Goal: Navigation & Orientation: Find specific page/section

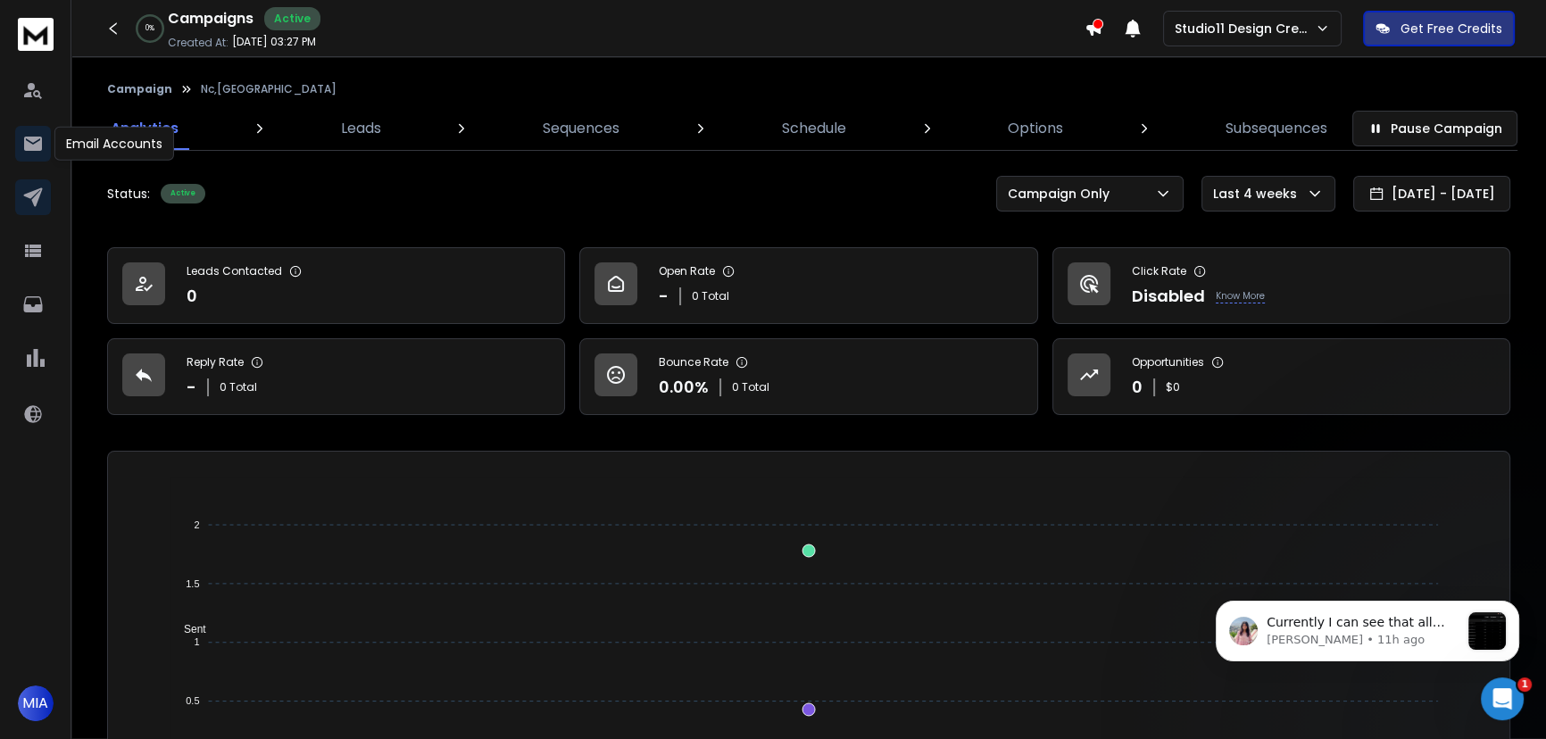
click at [26, 146] on icon at bounding box center [33, 144] width 18 height 14
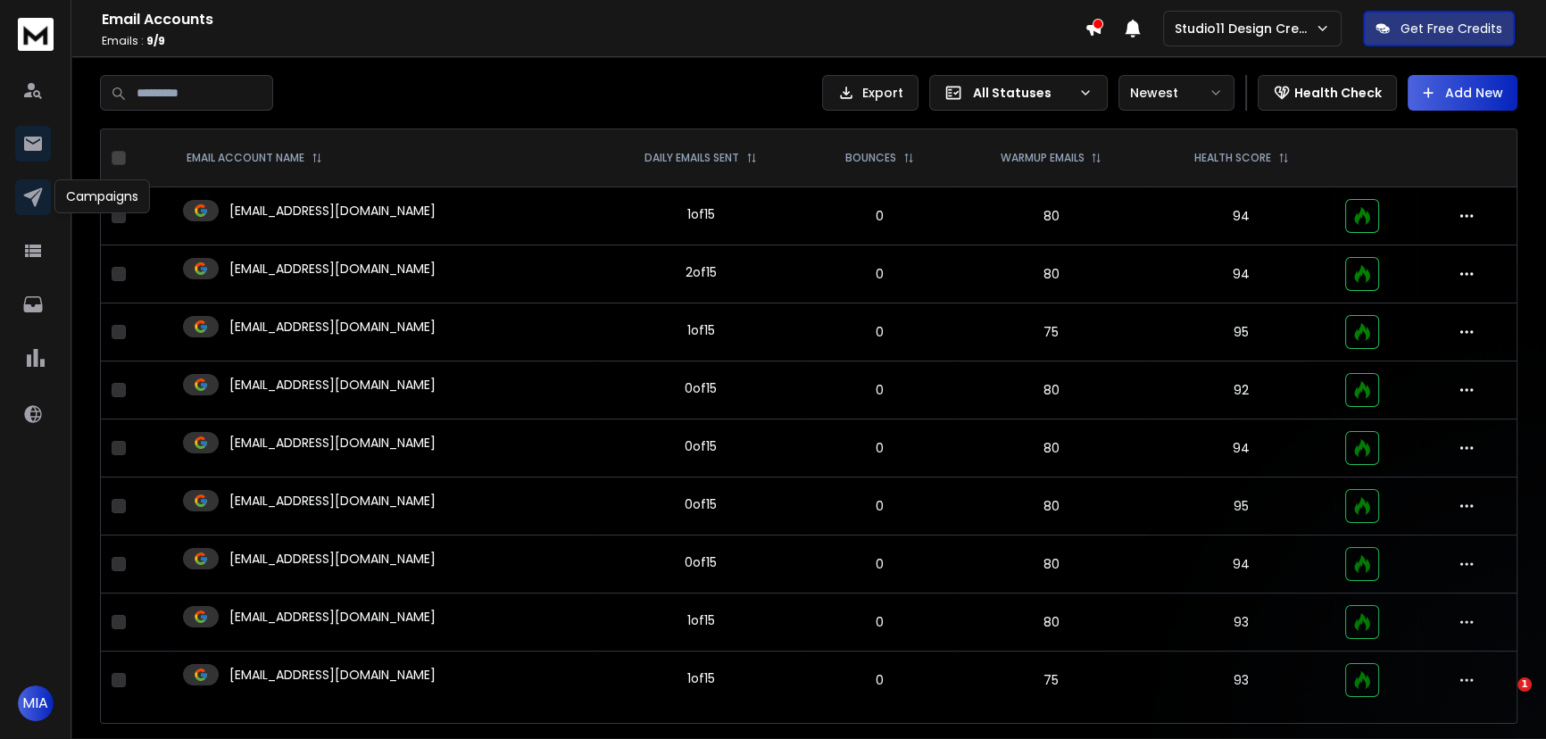
click at [36, 198] on icon at bounding box center [32, 196] width 19 height 19
